Goal: Check status: Check status

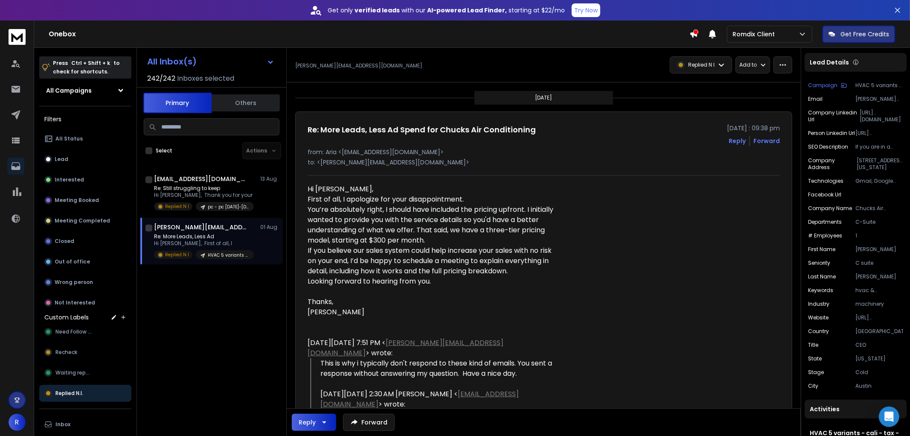
scroll to position [134, 0]
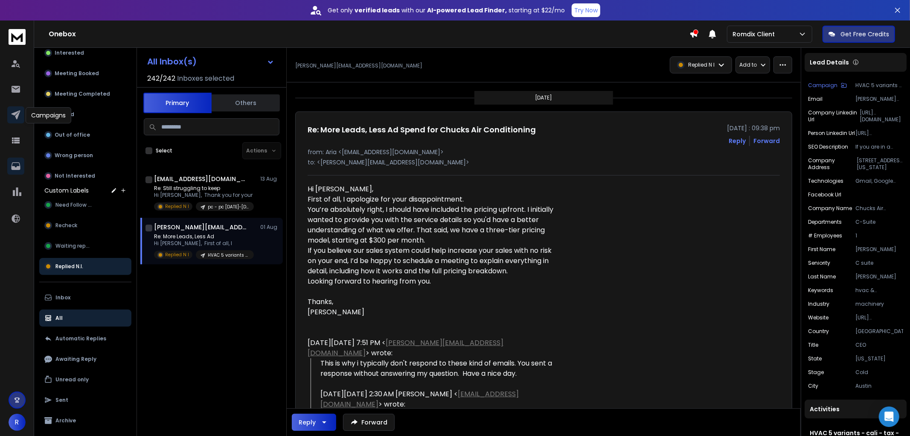
click at [13, 112] on icon at bounding box center [16, 115] width 10 height 10
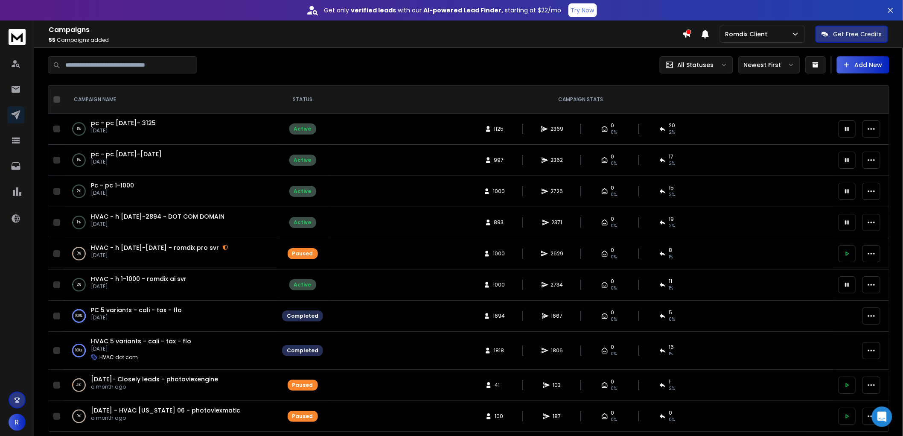
click at [163, 281] on span "HVAC - h 1-1000 - romdix ai svr" at bounding box center [139, 278] width 96 height 9
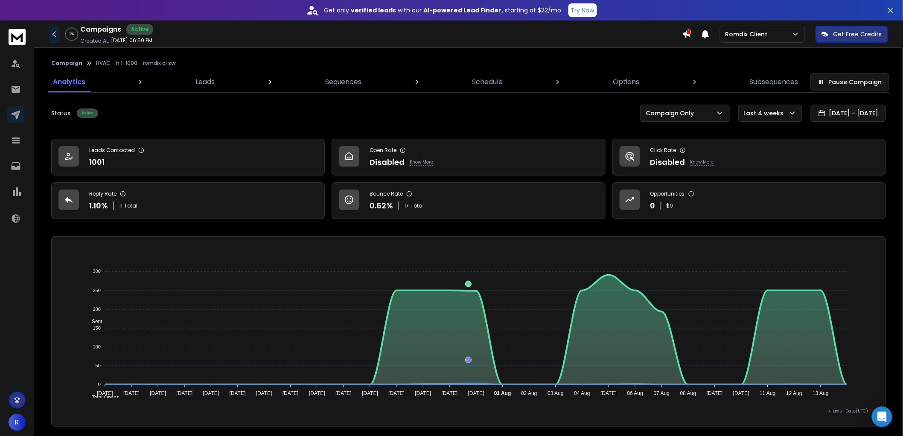
click at [55, 31] on icon at bounding box center [54, 34] width 8 height 8
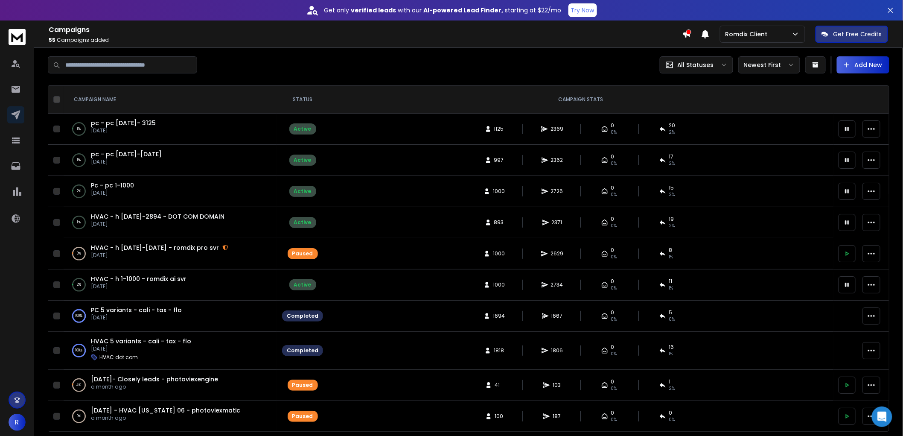
click at [134, 221] on p "[DATE]" at bounding box center [158, 224] width 134 height 7
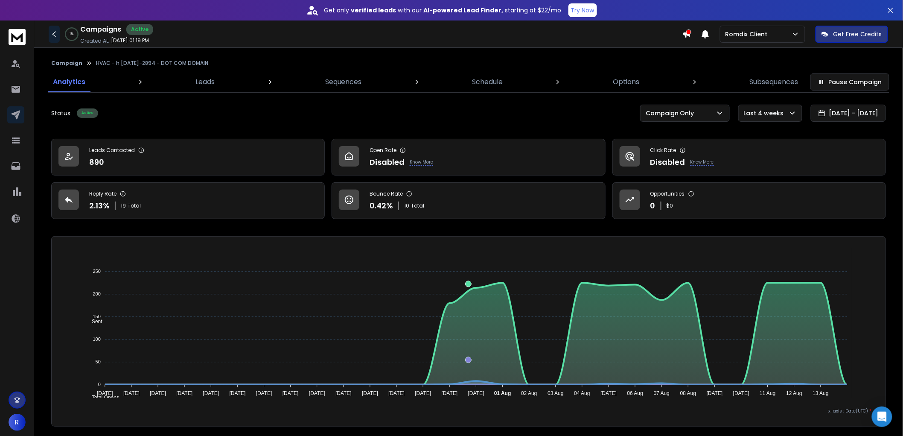
click at [58, 36] on icon at bounding box center [54, 34] width 8 height 8
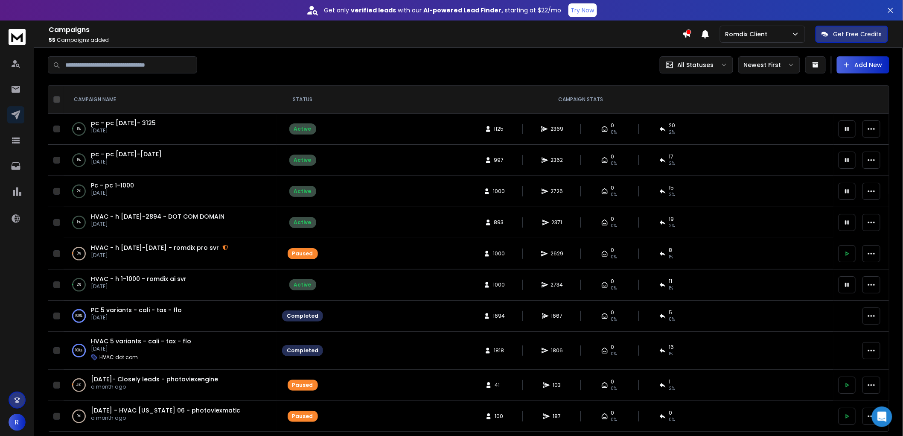
click at [138, 186] on div "2 % Pc - pc 1-1000 [DATE]" at bounding box center [170, 191] width 196 height 20
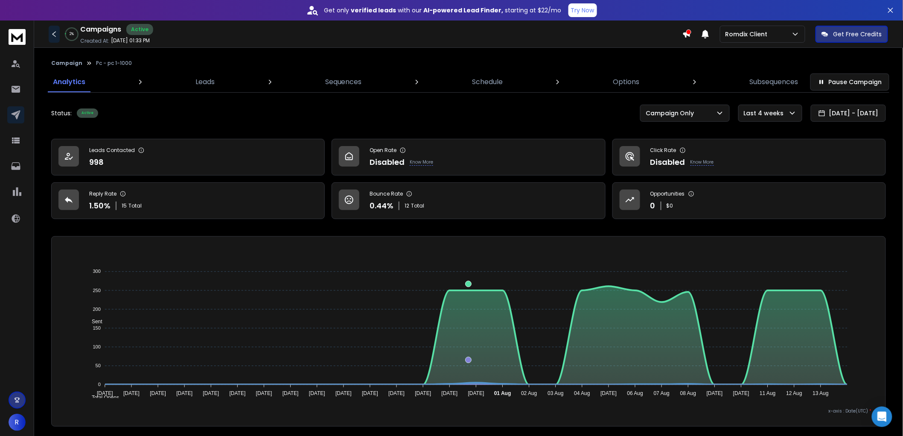
click at [56, 31] on icon at bounding box center [54, 34] width 8 height 8
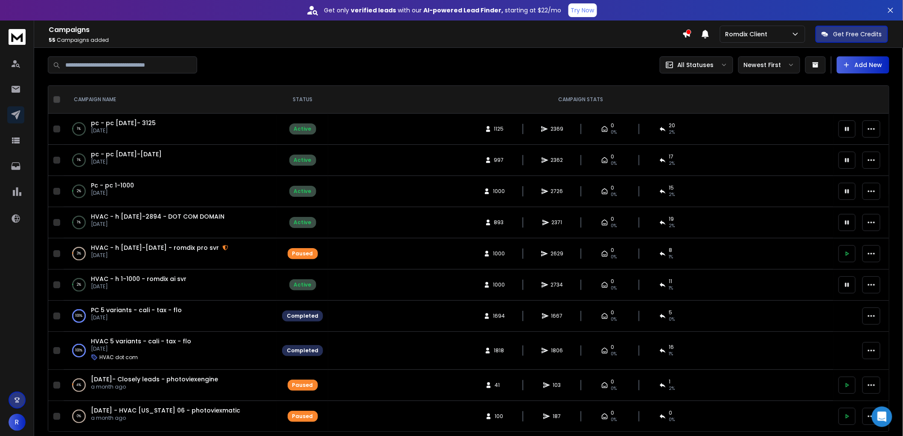
click at [119, 159] on p "[DATE]" at bounding box center [126, 161] width 71 height 7
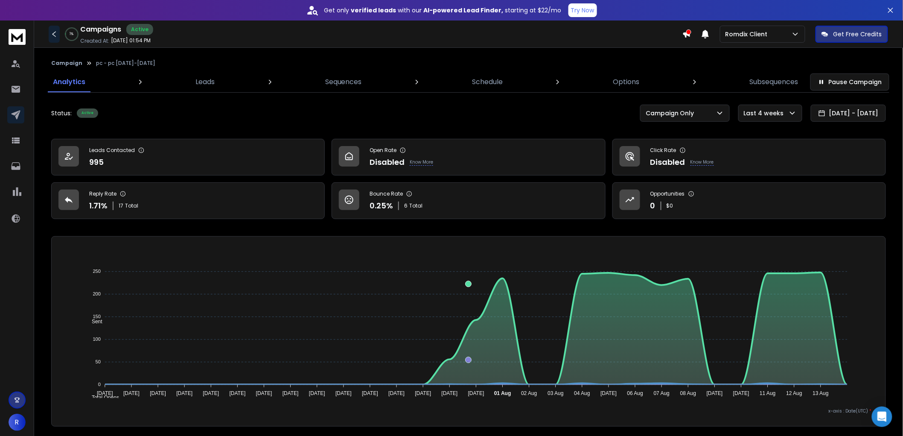
click at [55, 34] on icon at bounding box center [54, 34] width 8 height 8
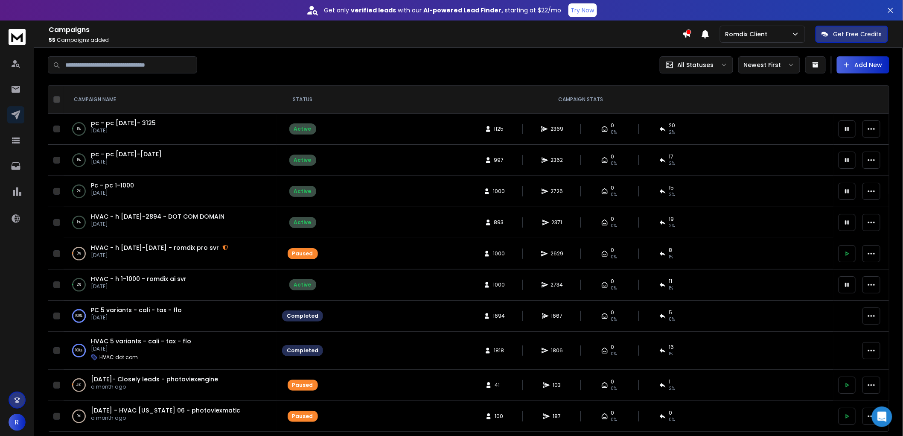
click at [119, 125] on span "pc - pc [DATE]- 3125" at bounding box center [123, 123] width 65 height 9
